Goal: Task Accomplishment & Management: Manage account settings

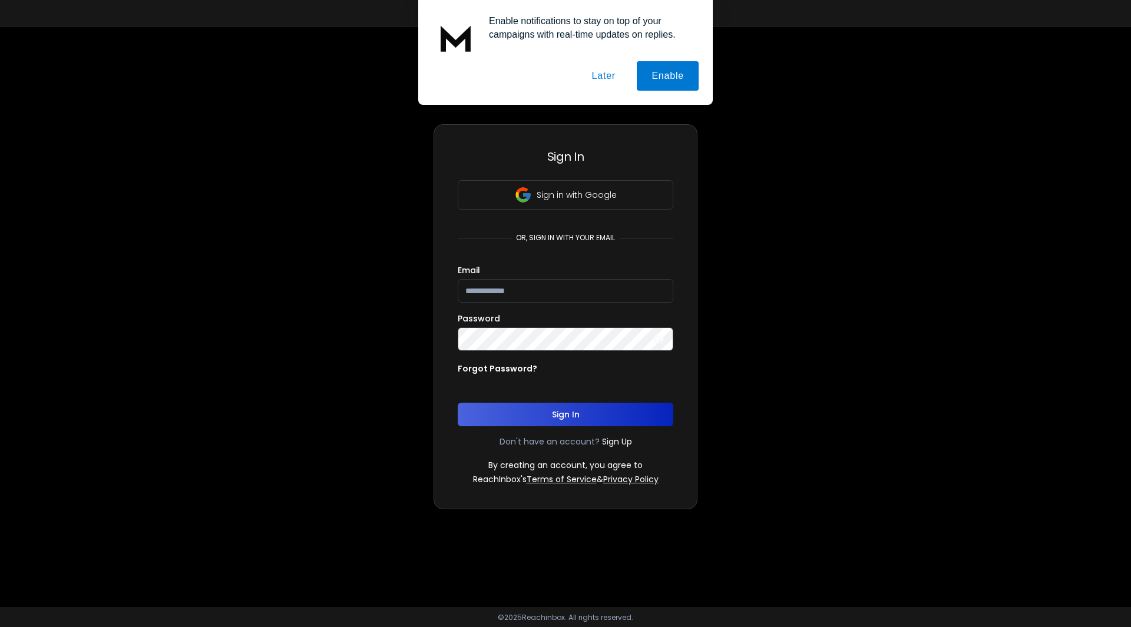
click at [564, 301] on input "email" at bounding box center [566, 291] width 216 height 24
paste input "**********"
type input "**********"
paste input "**********"
type input "**********"
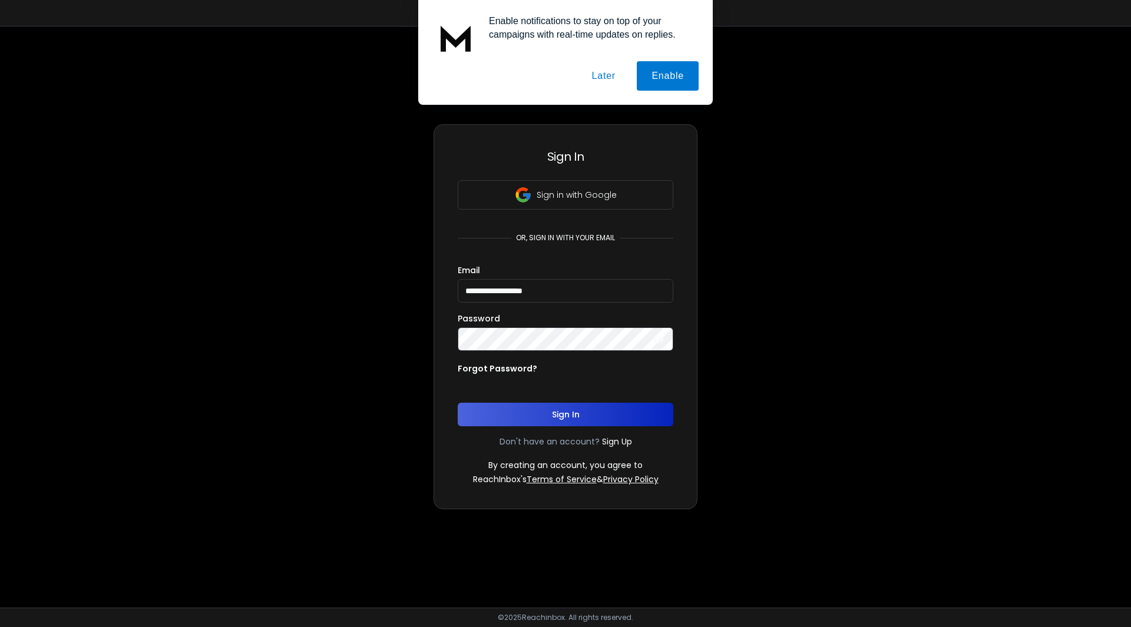
click at [611, 413] on button "Sign In" at bounding box center [566, 415] width 216 height 24
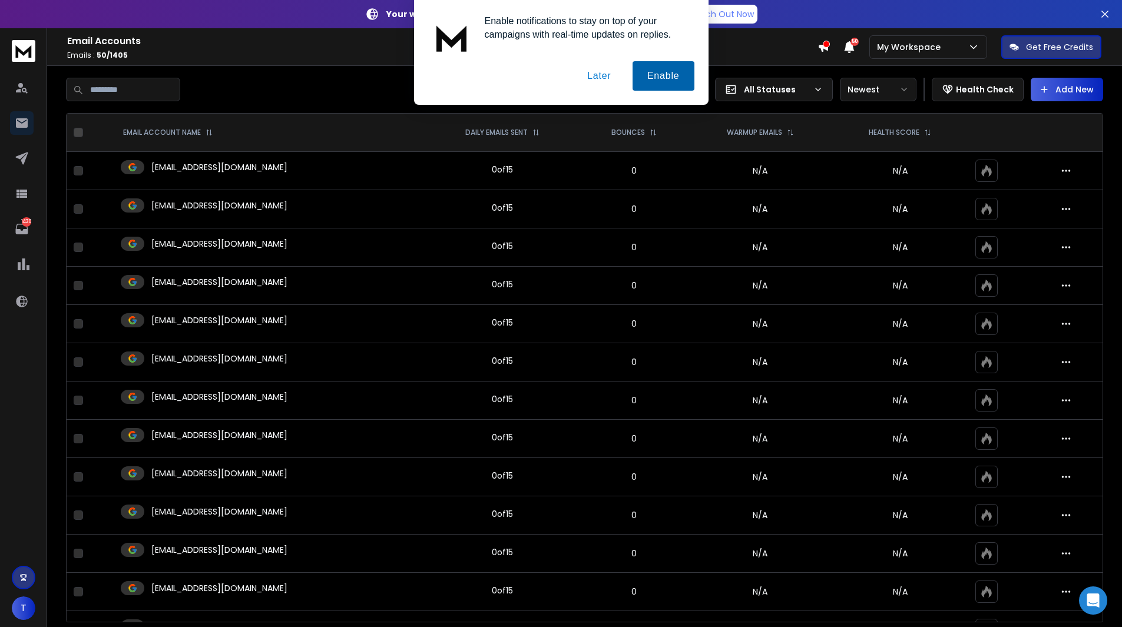
click at [673, 71] on button "Enable" at bounding box center [663, 75] width 62 height 29
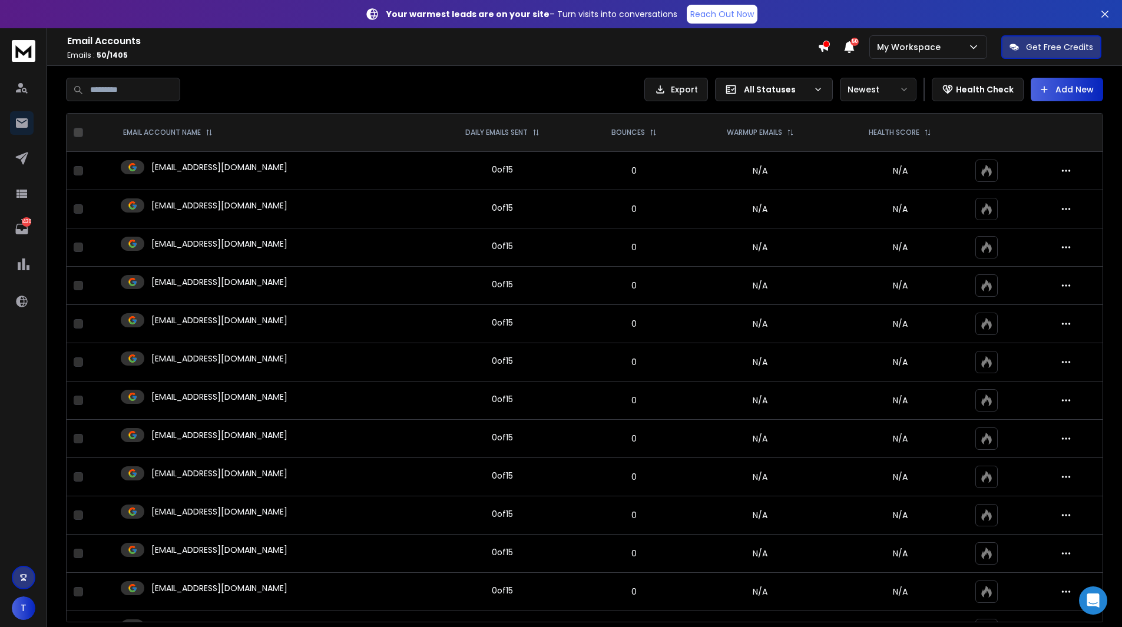
click at [1068, 82] on button "Add New" at bounding box center [1066, 90] width 72 height 24
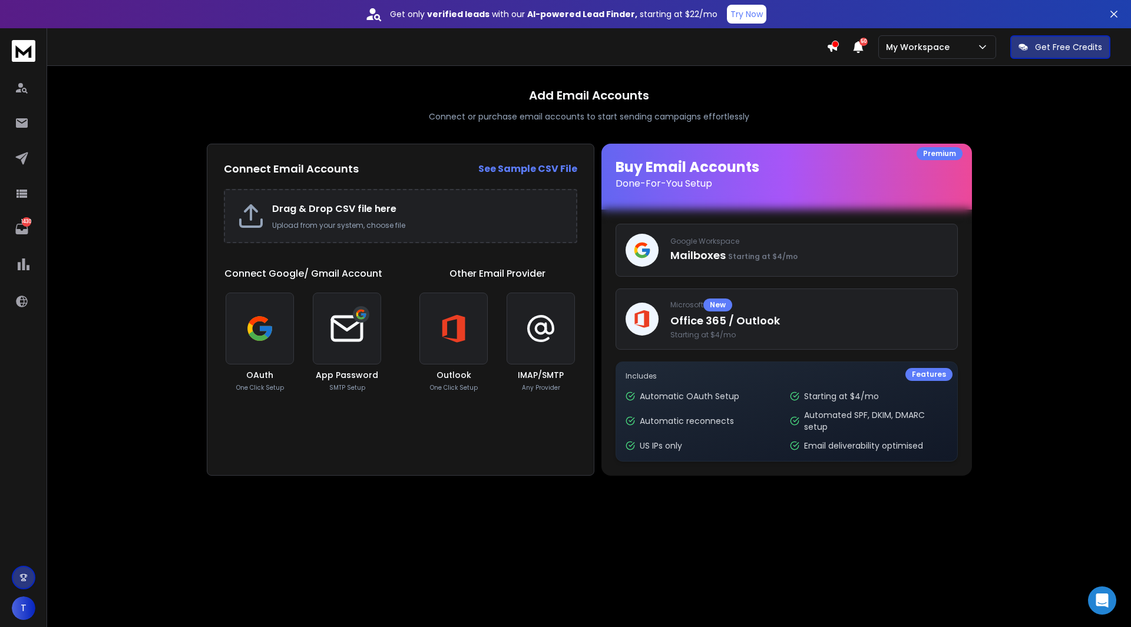
click at [276, 327] on div at bounding box center [260, 329] width 68 height 72
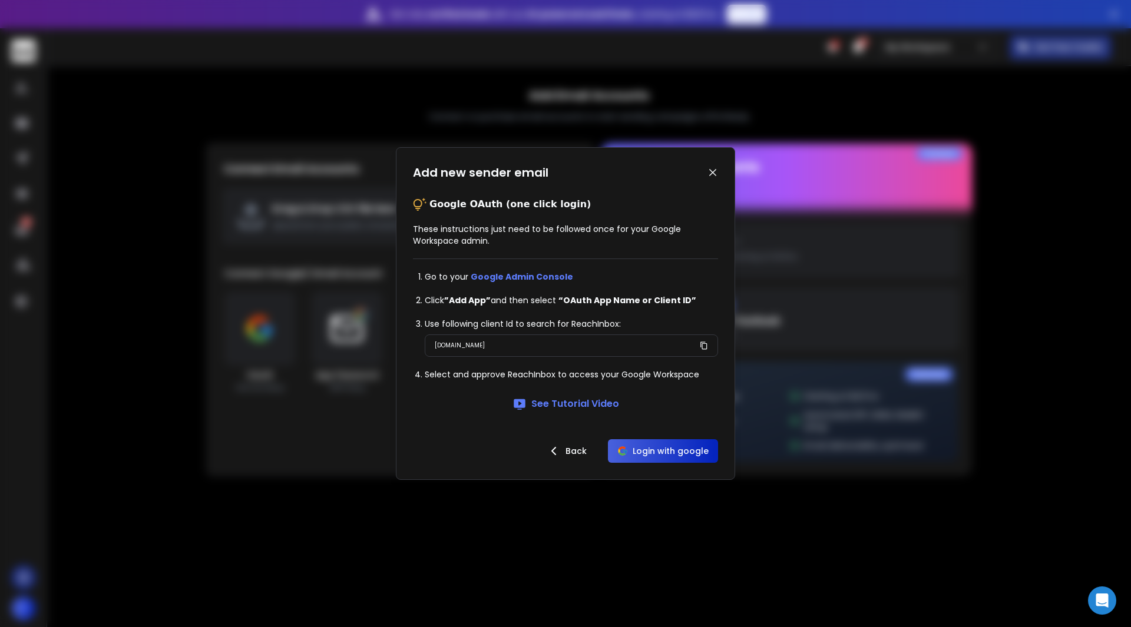
click at [689, 460] on button "Login with google" at bounding box center [663, 451] width 110 height 24
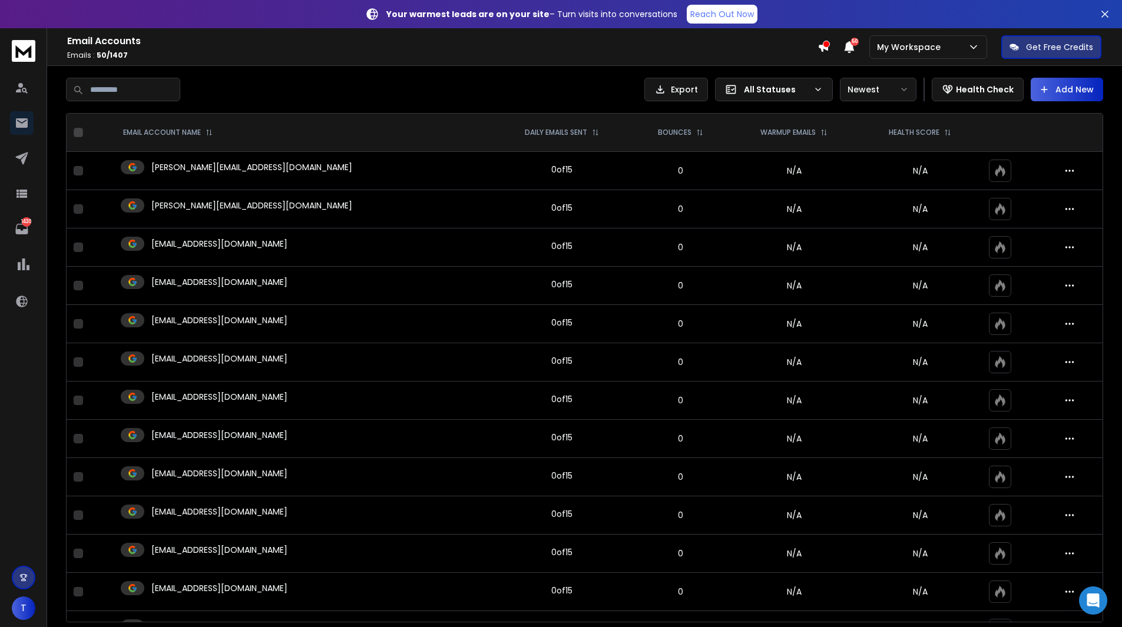
click at [1072, 86] on button "Add New" at bounding box center [1066, 90] width 72 height 24
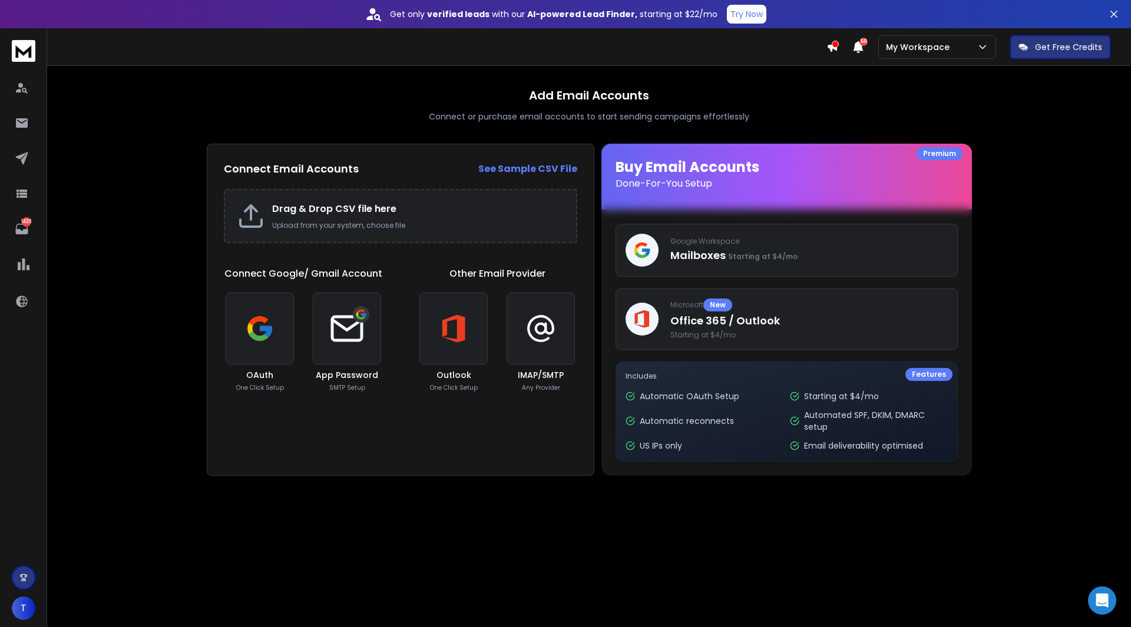
click at [265, 346] on div at bounding box center [260, 329] width 68 height 72
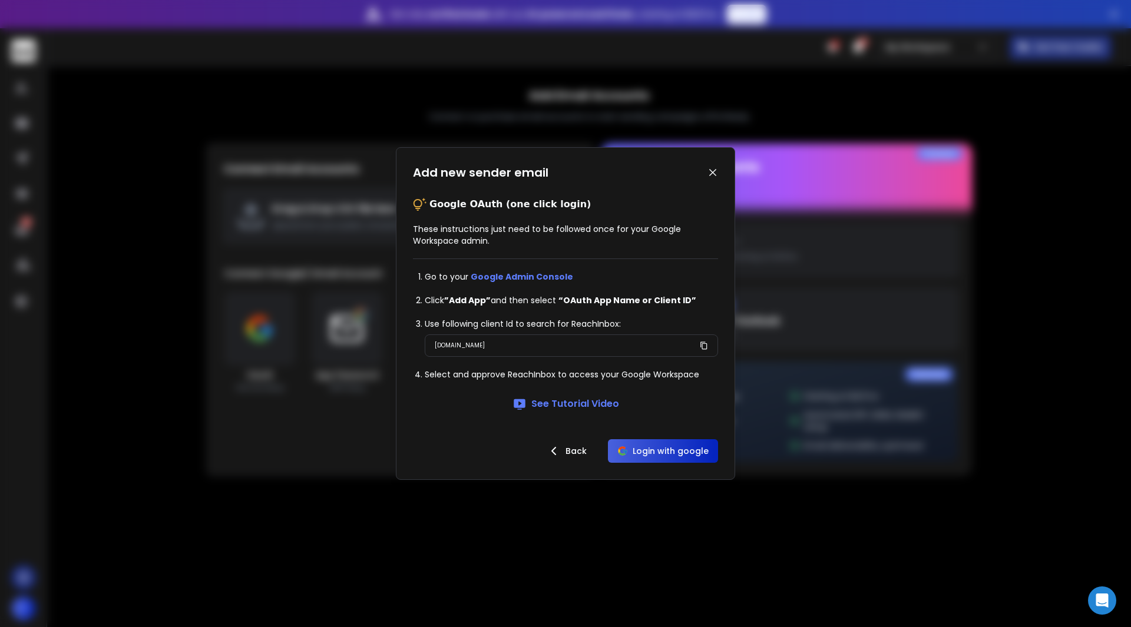
click at [649, 461] on button "Login with google" at bounding box center [663, 451] width 110 height 24
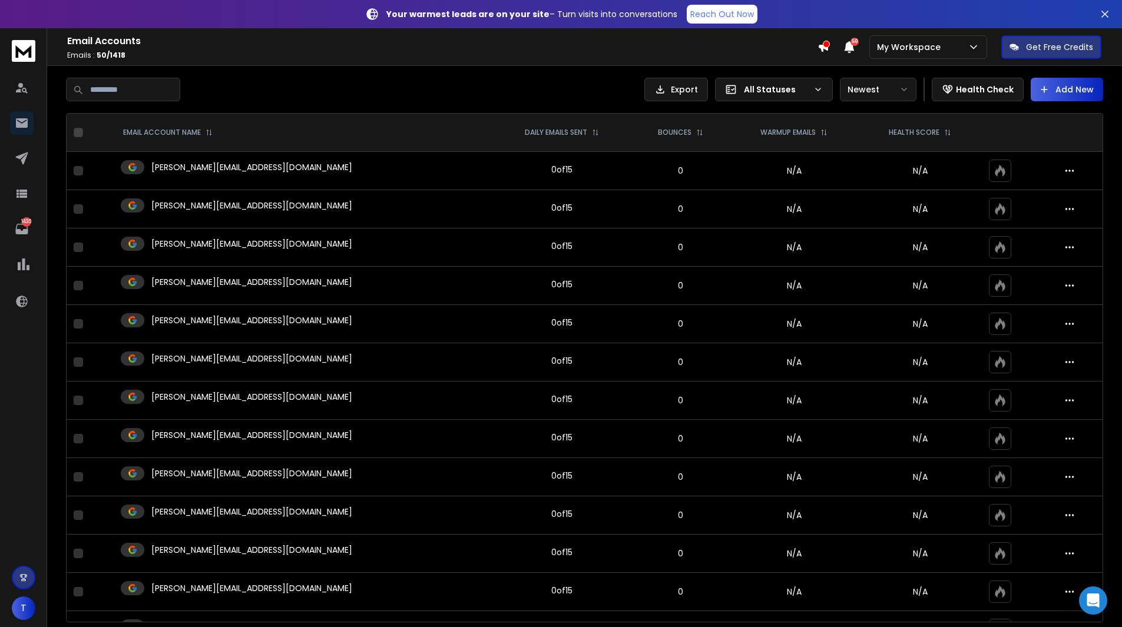
click at [1071, 94] on button "Add New" at bounding box center [1066, 90] width 72 height 24
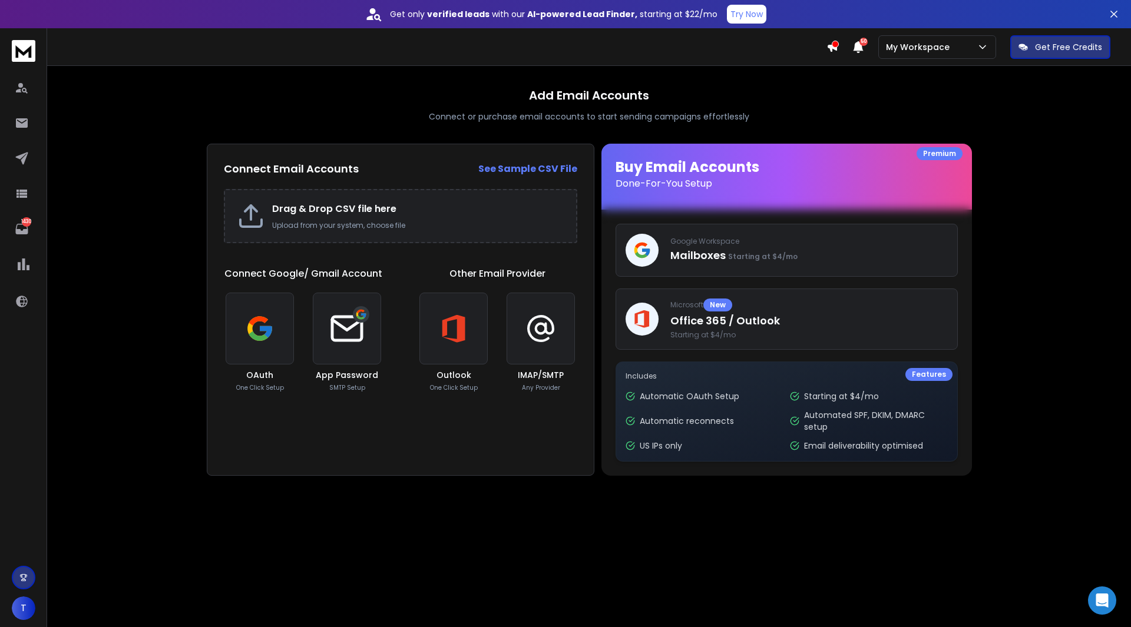
drag, startPoint x: 217, startPoint y: 349, endPoint x: 251, endPoint y: 343, distance: 35.2
click at [220, 349] on div "Connect Email Accounts See Sample CSV File Drag & Drop CSV file here Upload fro…" at bounding box center [400, 310] width 387 height 332
click at [252, 342] on icon at bounding box center [259, 328] width 29 height 35
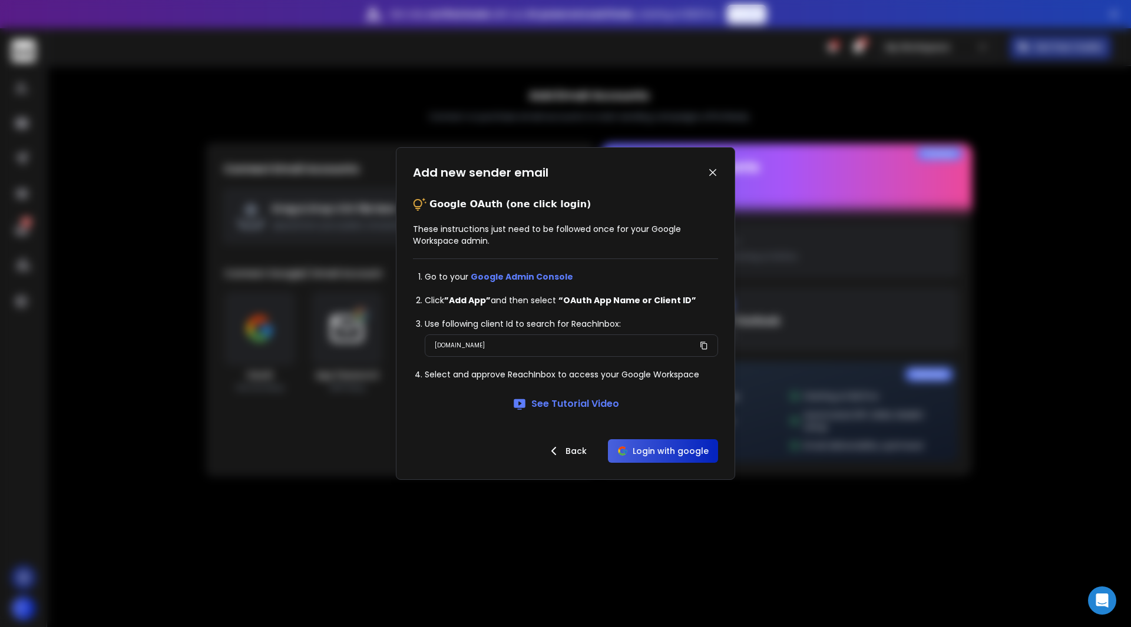
click at [683, 459] on button "Login with google" at bounding box center [663, 451] width 110 height 24
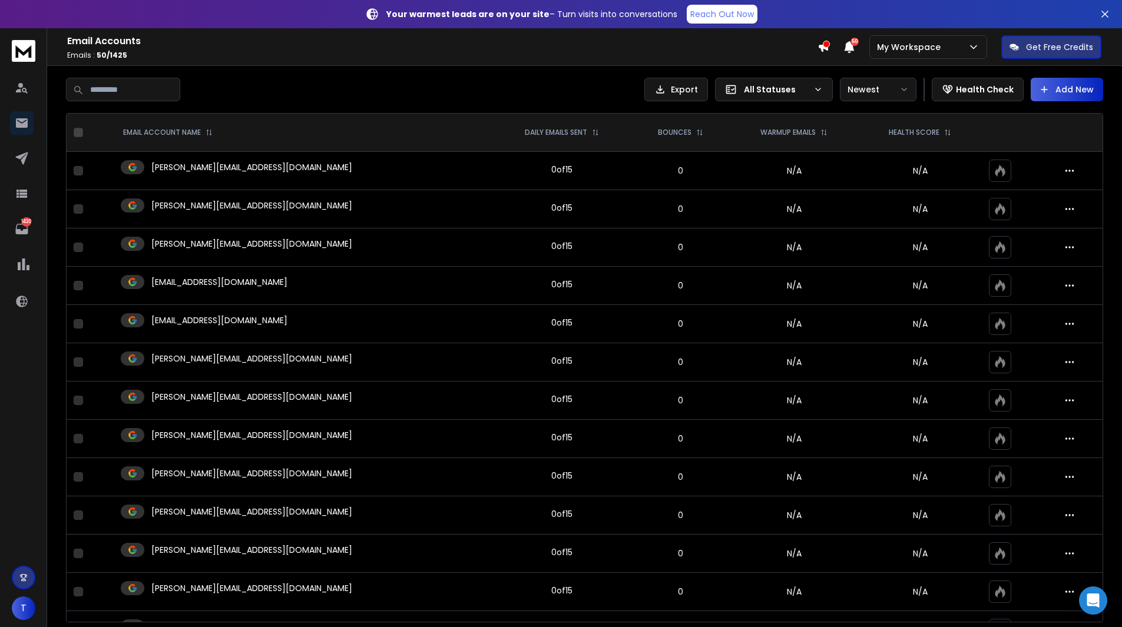
click at [1092, 88] on button "Add New" at bounding box center [1066, 90] width 72 height 24
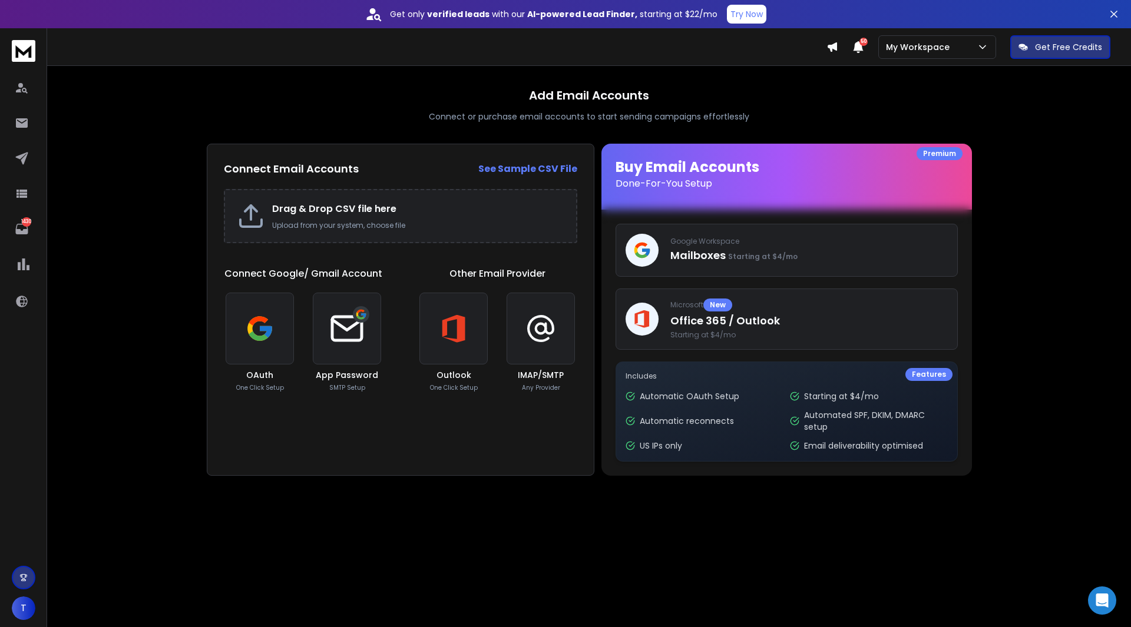
click at [260, 344] on icon at bounding box center [259, 328] width 29 height 35
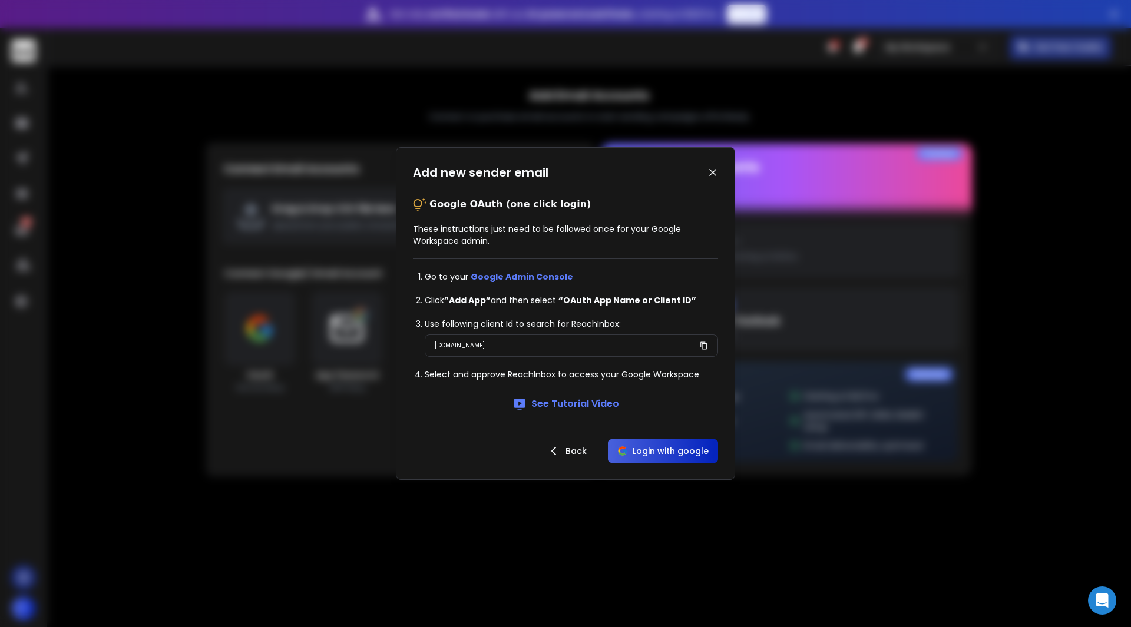
click at [649, 450] on button "Login with google" at bounding box center [663, 451] width 110 height 24
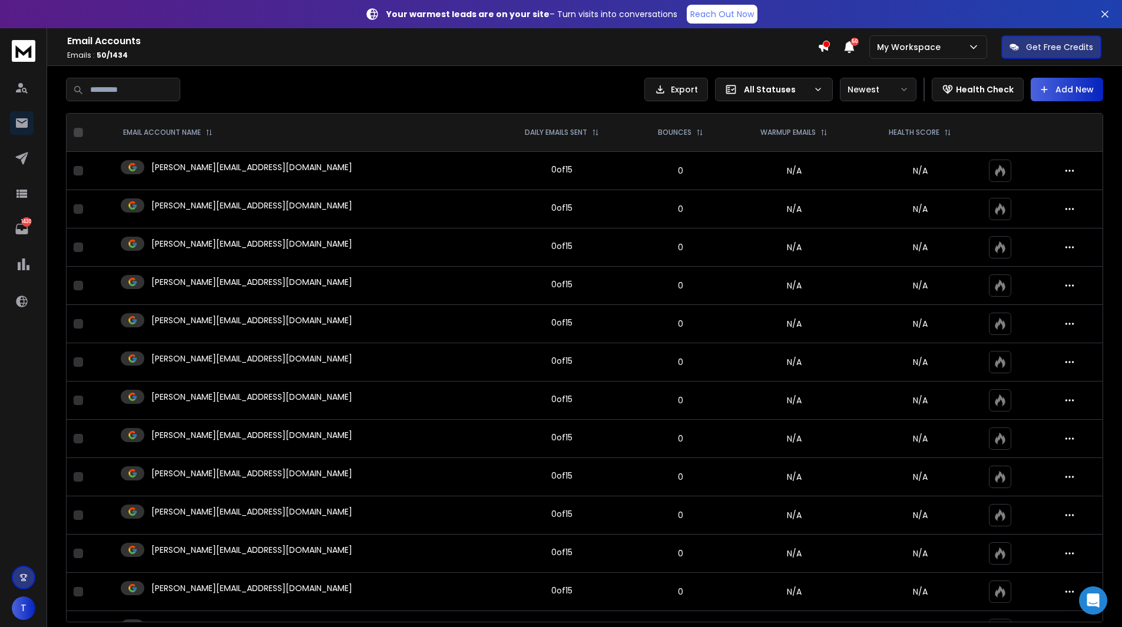
click at [1066, 91] on button "Add New" at bounding box center [1066, 90] width 72 height 24
click at [1060, 88] on button "Add New" at bounding box center [1066, 90] width 72 height 24
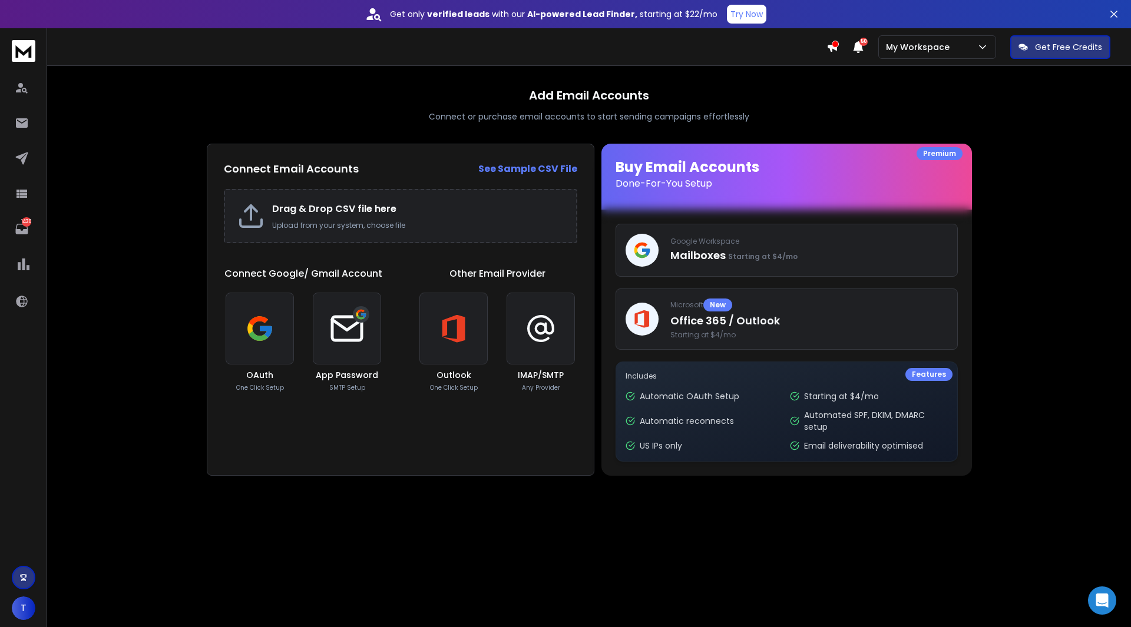
click at [256, 330] on icon at bounding box center [259, 328] width 29 height 35
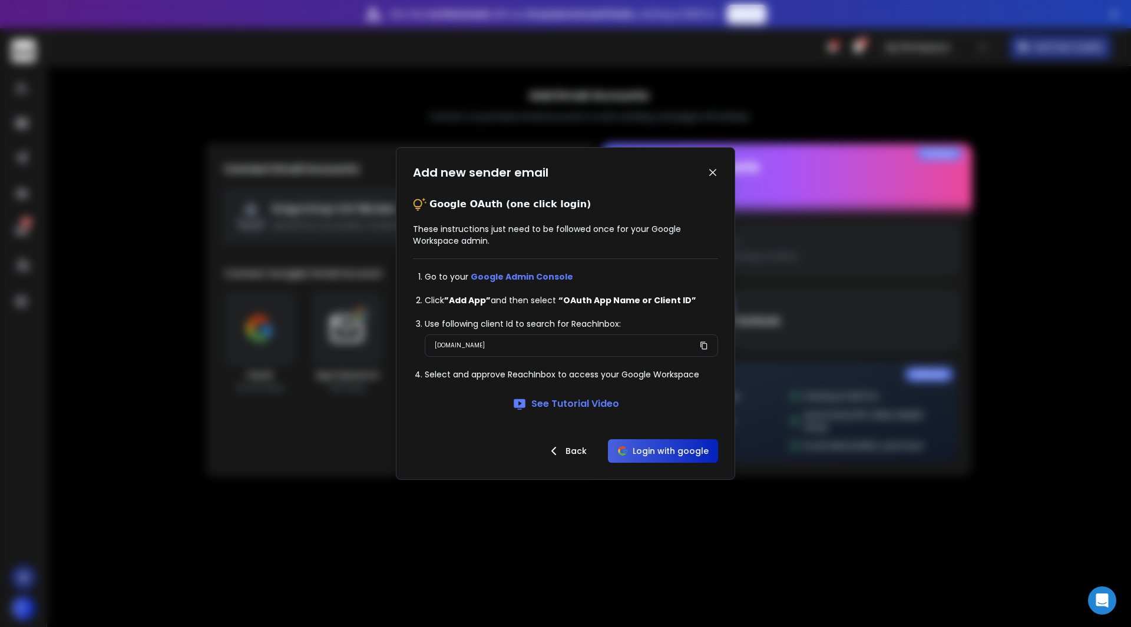
click at [715, 449] on button "Login with google" at bounding box center [663, 451] width 110 height 24
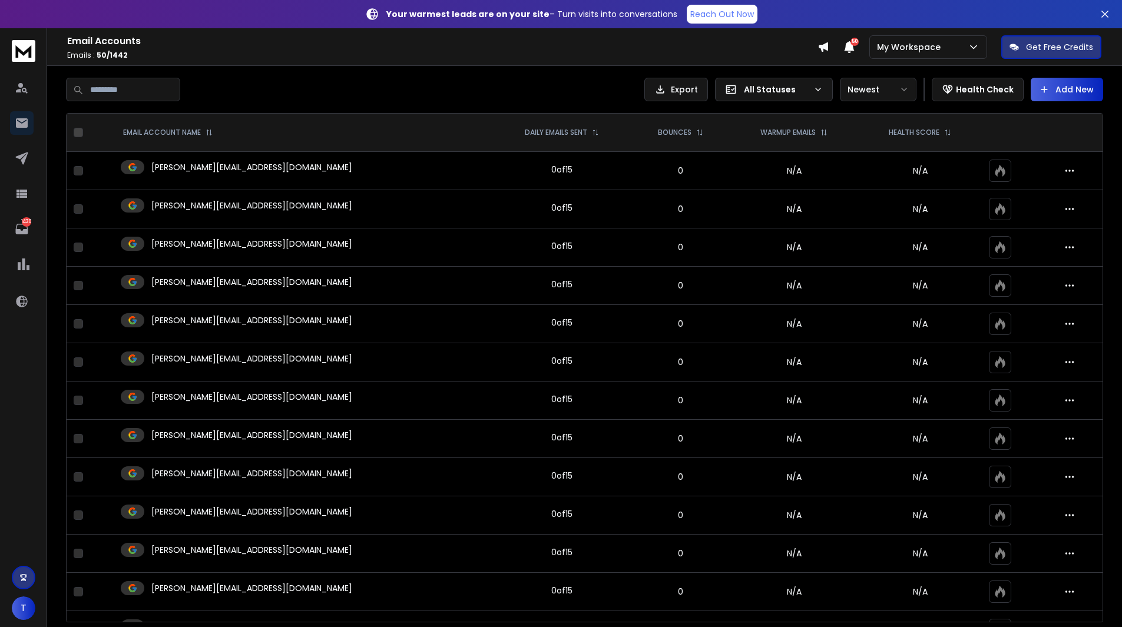
click at [1049, 98] on button "Add New" at bounding box center [1066, 90] width 72 height 24
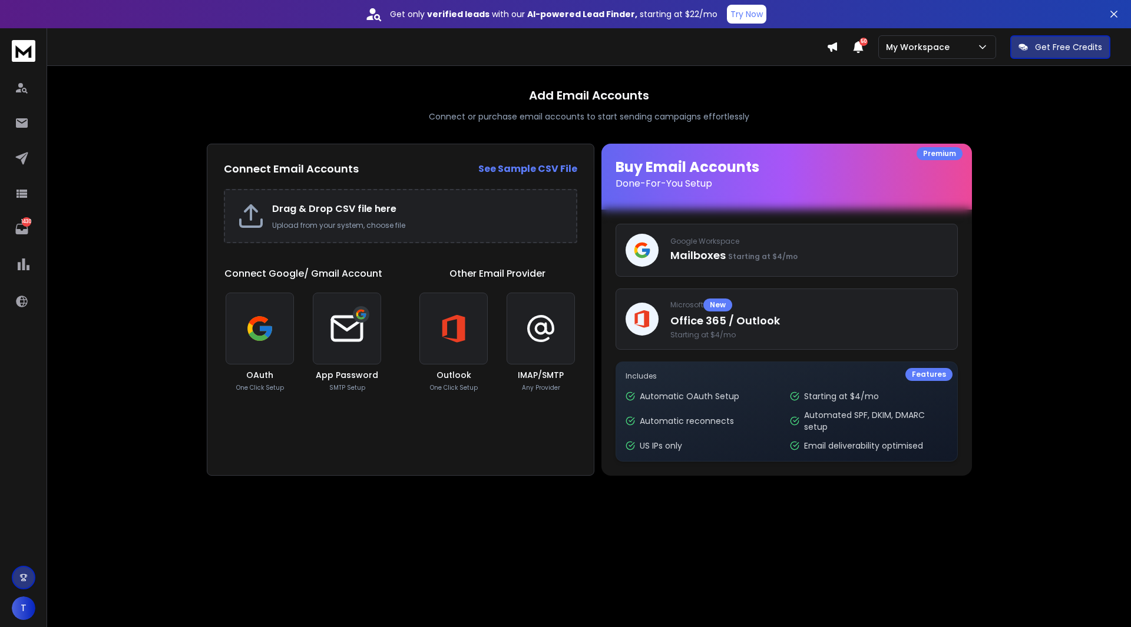
click at [280, 324] on div at bounding box center [260, 329] width 68 height 72
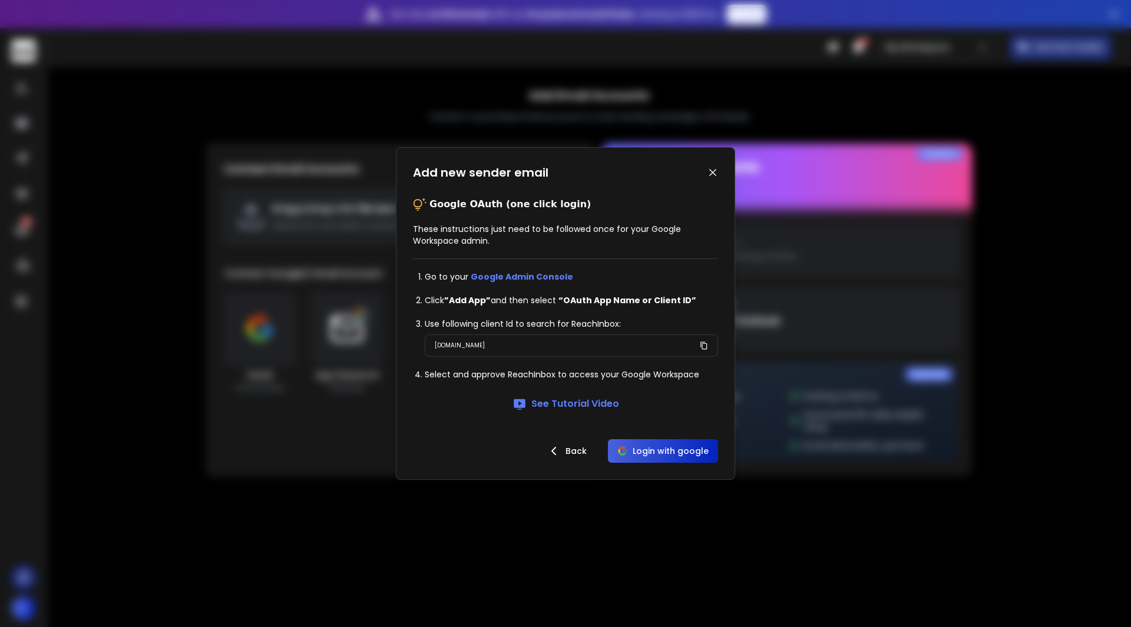
click at [698, 454] on button "Login with google" at bounding box center [663, 451] width 110 height 24
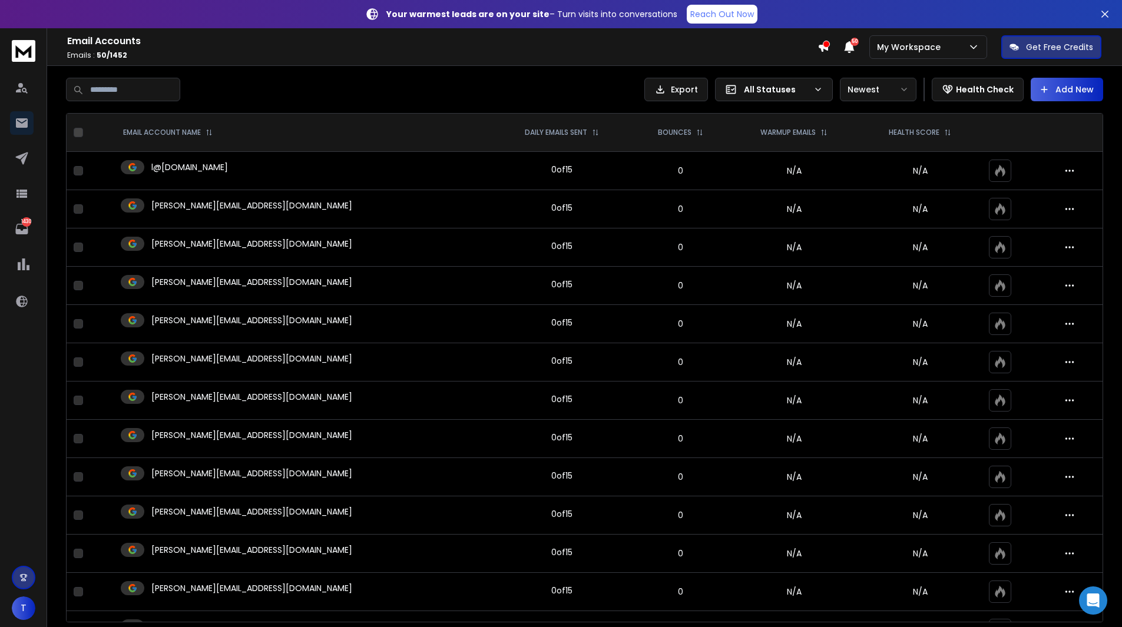
click at [1072, 97] on button "Add New" at bounding box center [1066, 90] width 72 height 24
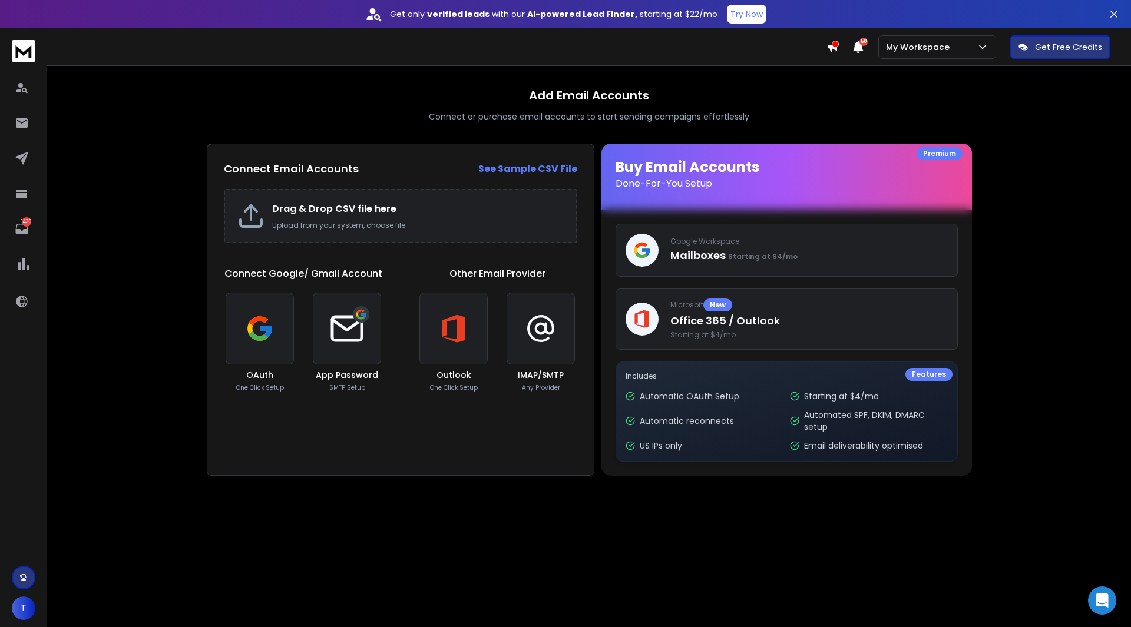
click at [274, 329] on icon at bounding box center [259, 328] width 29 height 35
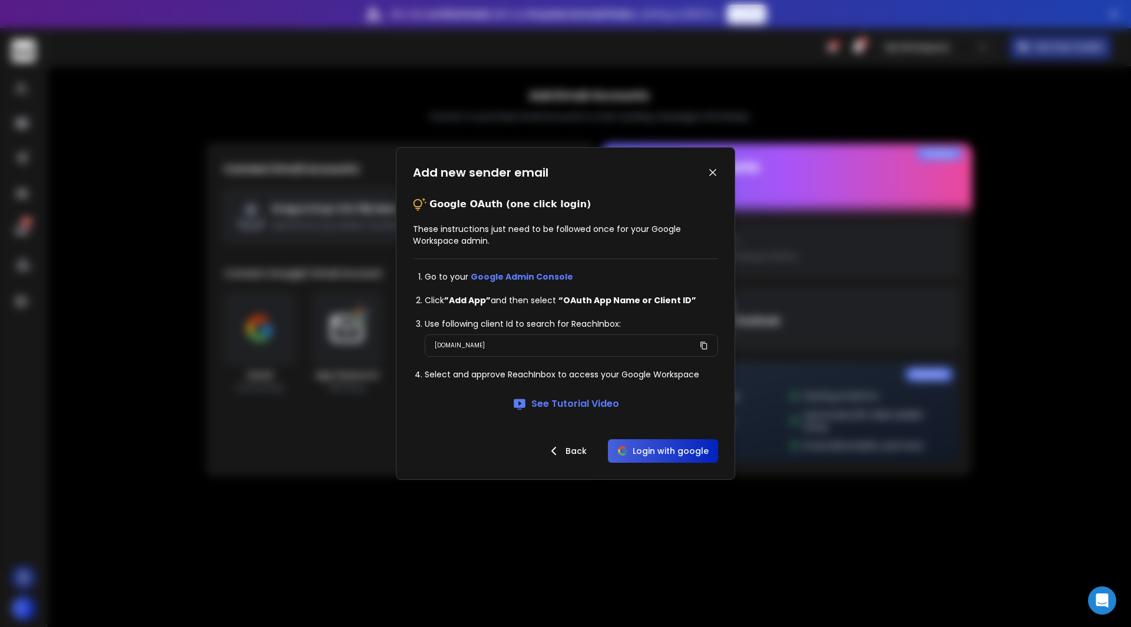
click at [651, 460] on button "Login with google" at bounding box center [663, 451] width 110 height 24
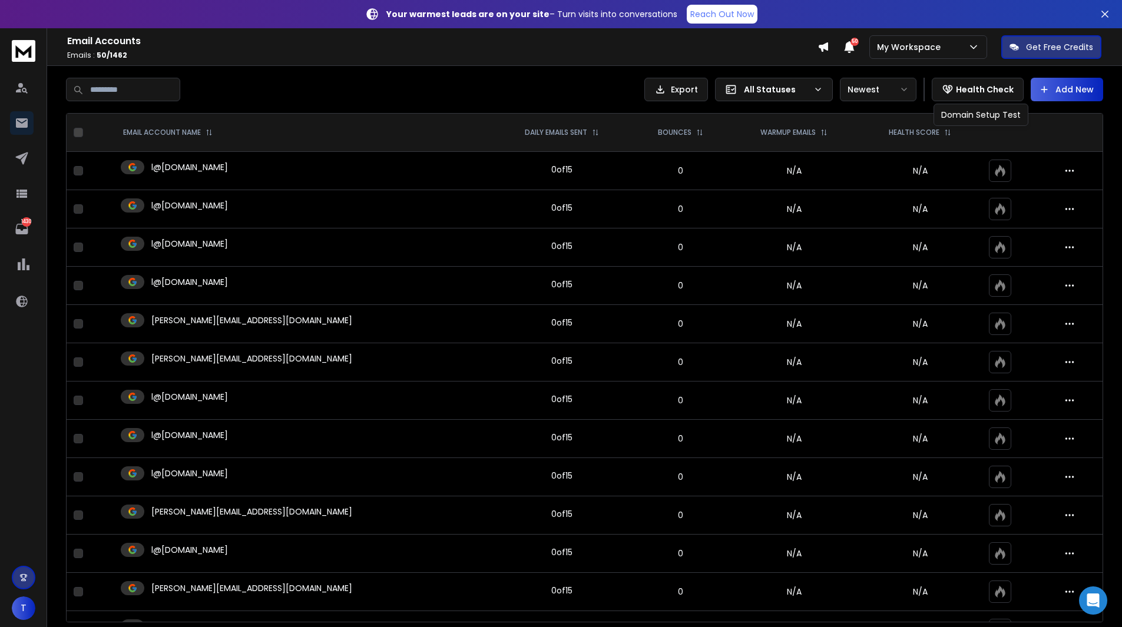
click at [1051, 87] on button "Add New" at bounding box center [1066, 90] width 72 height 24
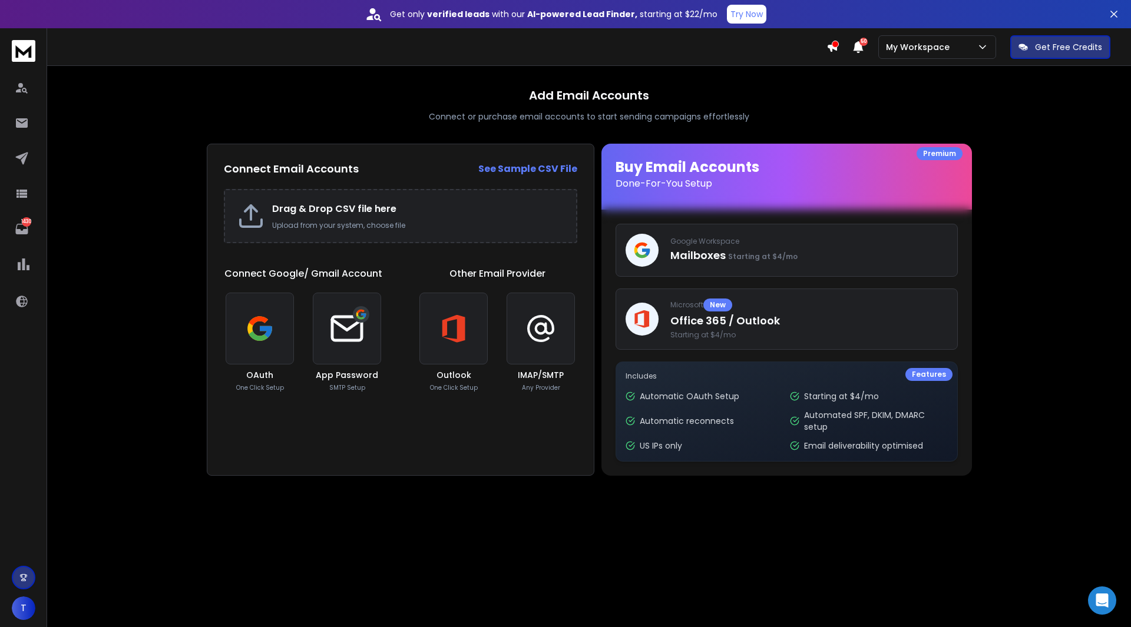
click at [274, 339] on icon at bounding box center [259, 328] width 29 height 35
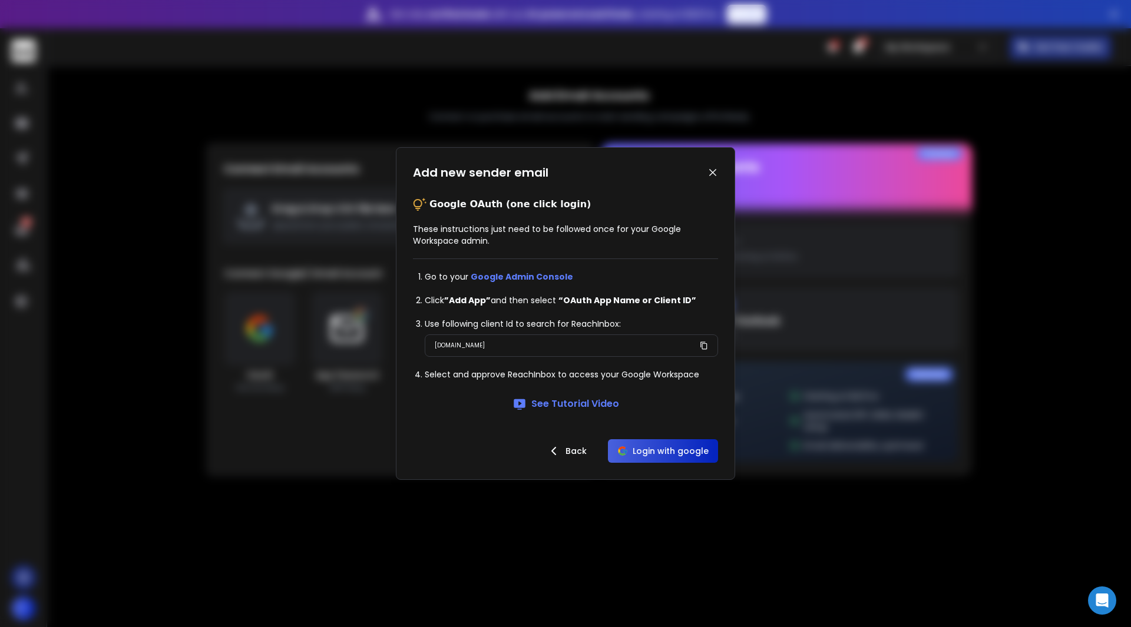
click at [655, 452] on button "Login with google" at bounding box center [663, 451] width 110 height 24
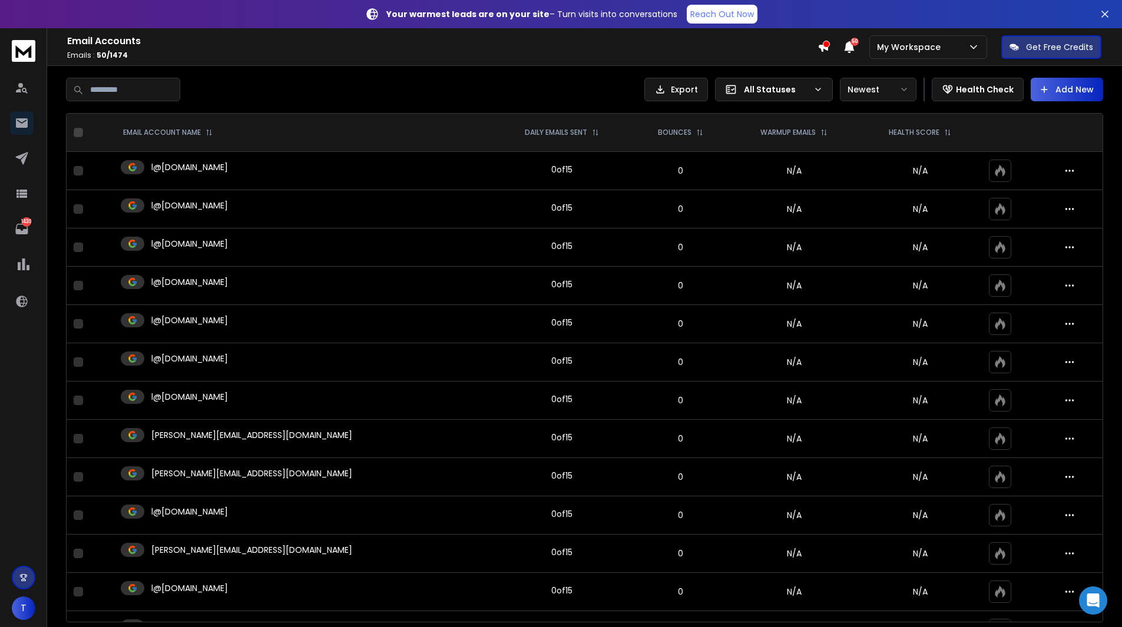
click at [1055, 91] on button "Add New" at bounding box center [1066, 90] width 72 height 24
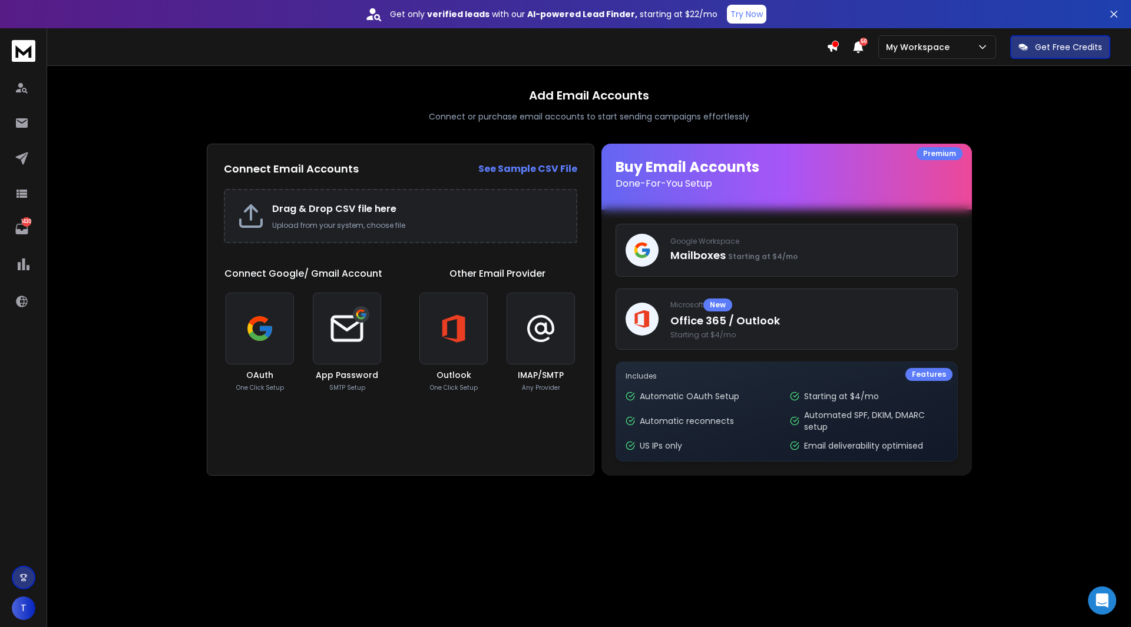
click at [249, 313] on icon at bounding box center [259, 328] width 29 height 35
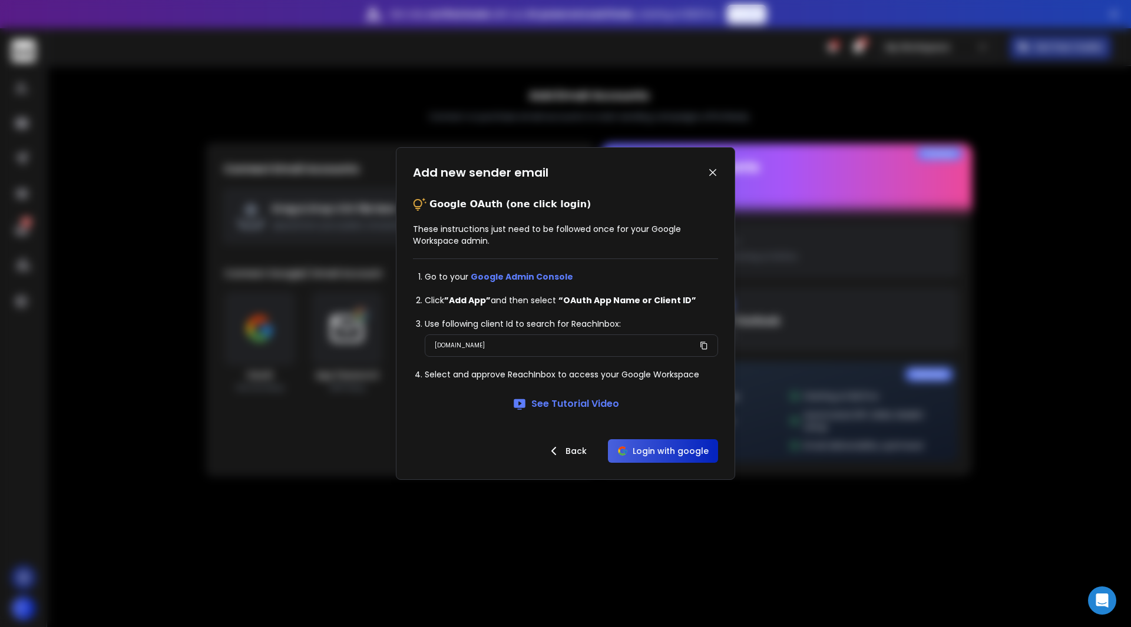
click at [660, 451] on button "Login with google" at bounding box center [663, 451] width 110 height 24
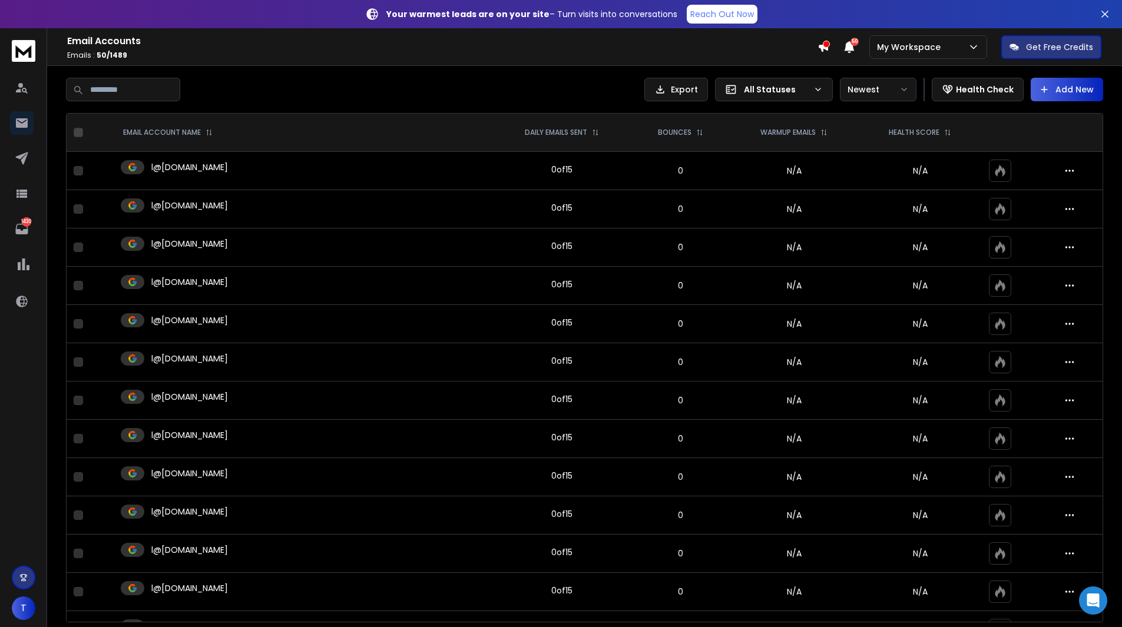
click at [1082, 88] on button "Add New" at bounding box center [1066, 90] width 72 height 24
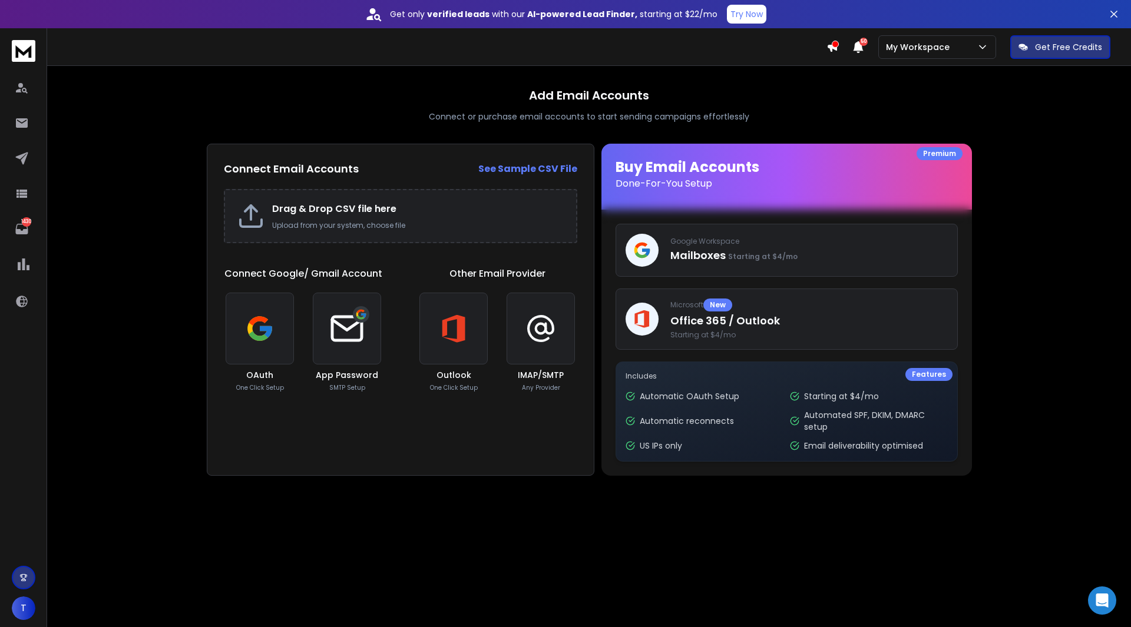
click at [279, 322] on div at bounding box center [260, 329] width 68 height 72
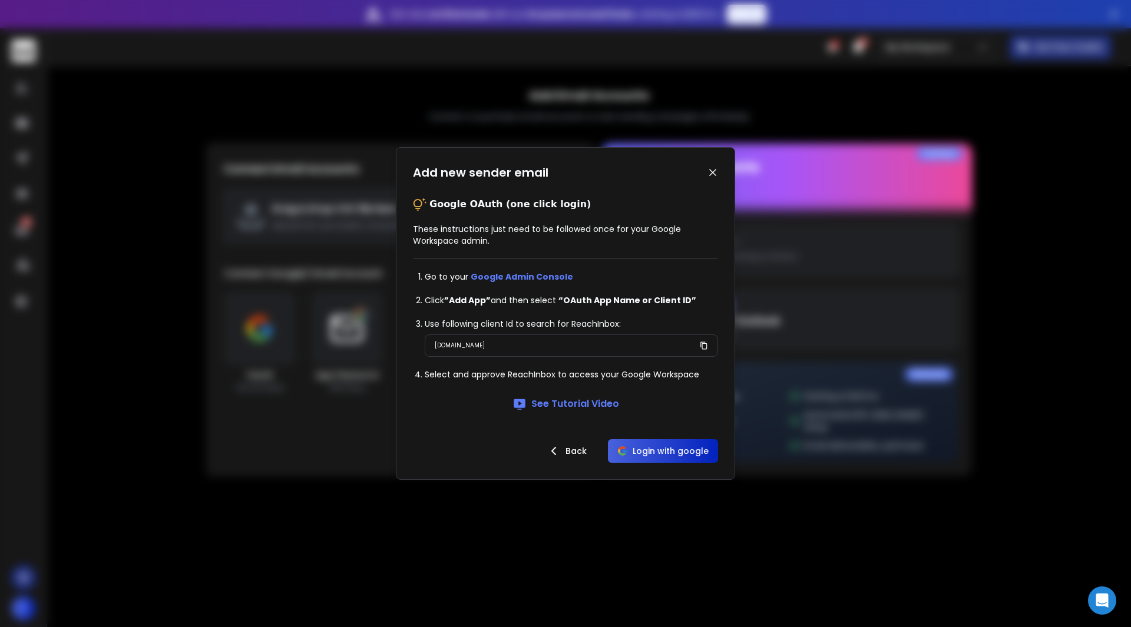
click at [695, 450] on button "Login with google" at bounding box center [663, 451] width 110 height 24
